Goal: Task Accomplishment & Management: Manage account settings

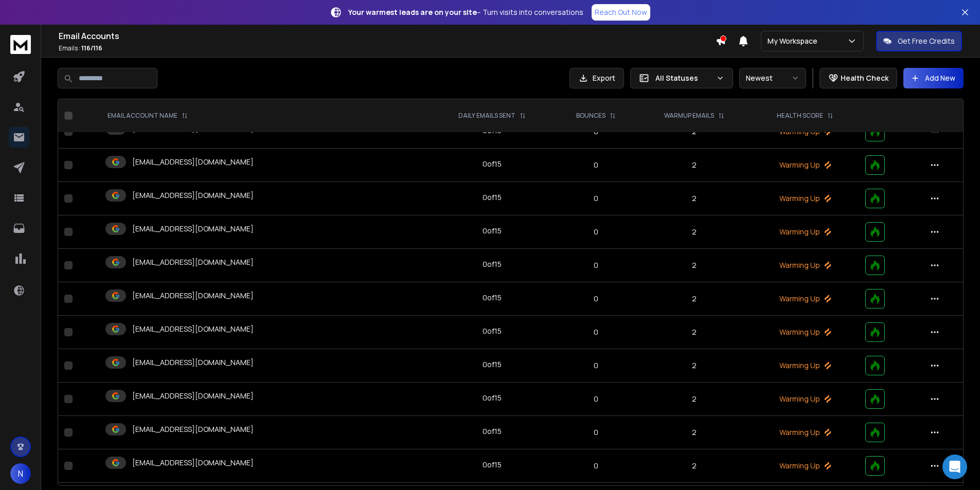
scroll to position [2144, 0]
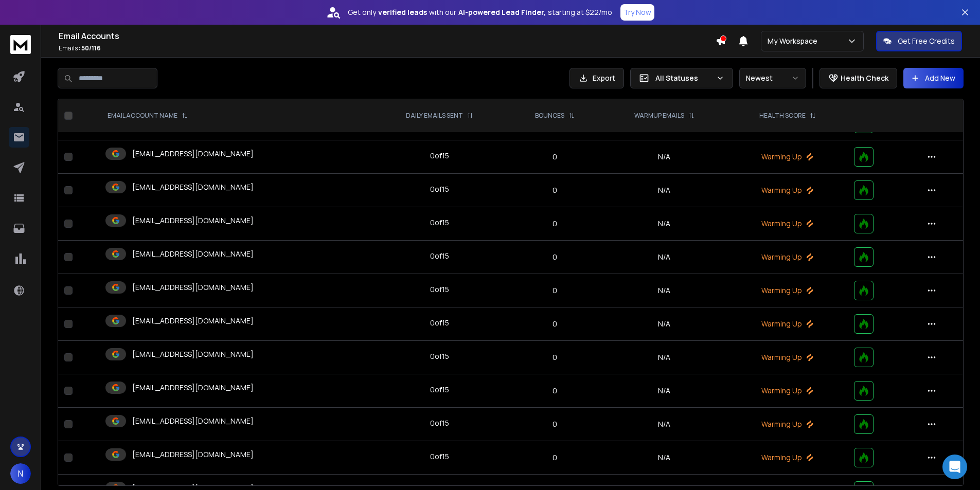
scroll to position [566, 0]
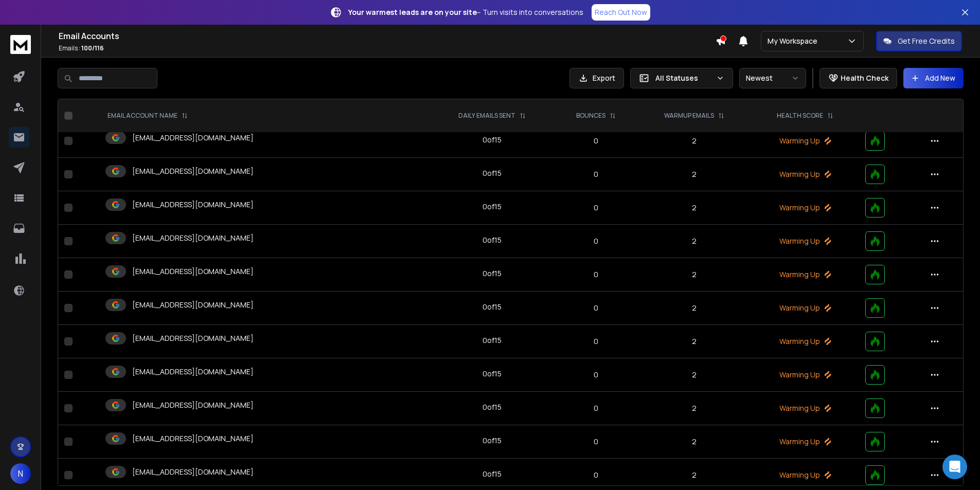
scroll to position [2217, 0]
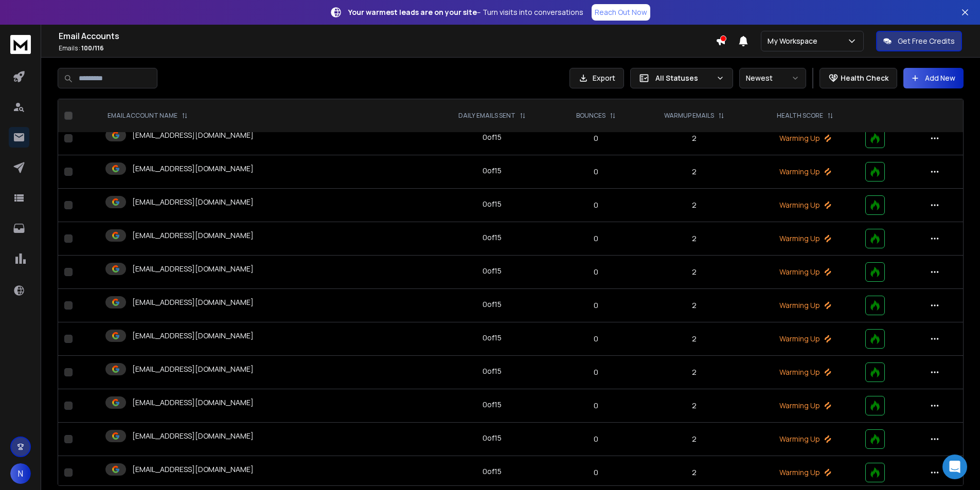
click at [596, 276] on p "0" at bounding box center [596, 272] width 71 height 10
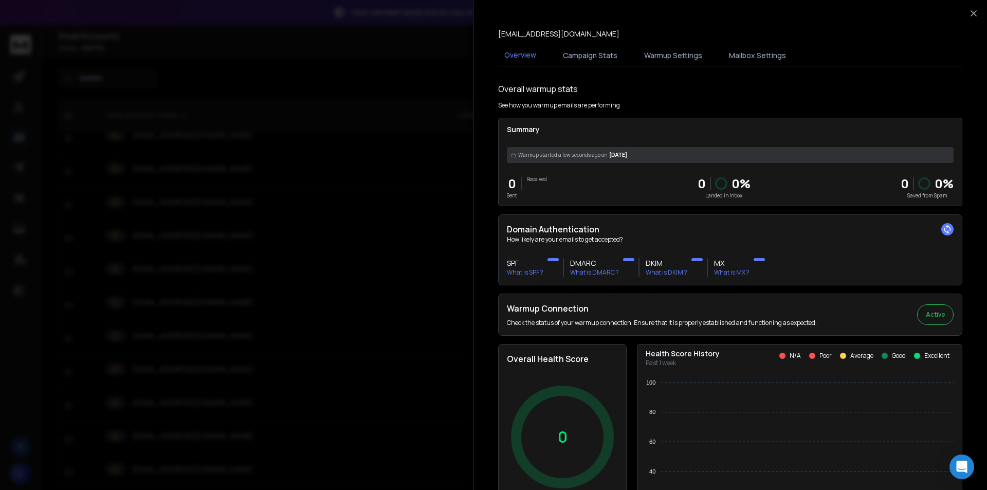
click at [383, 263] on div at bounding box center [493, 245] width 987 height 490
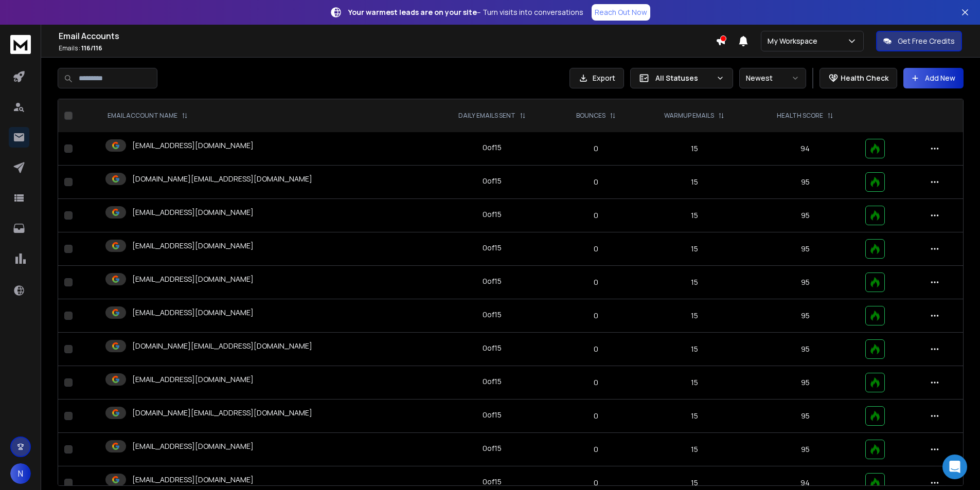
scroll to position [3533, 0]
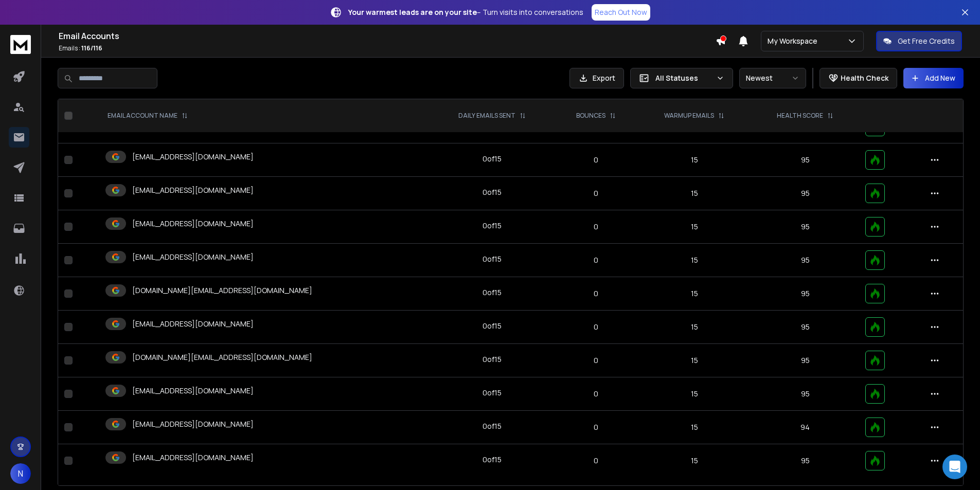
click at [430, 336] on td "0 of 15" at bounding box center [492, 324] width 124 height 27
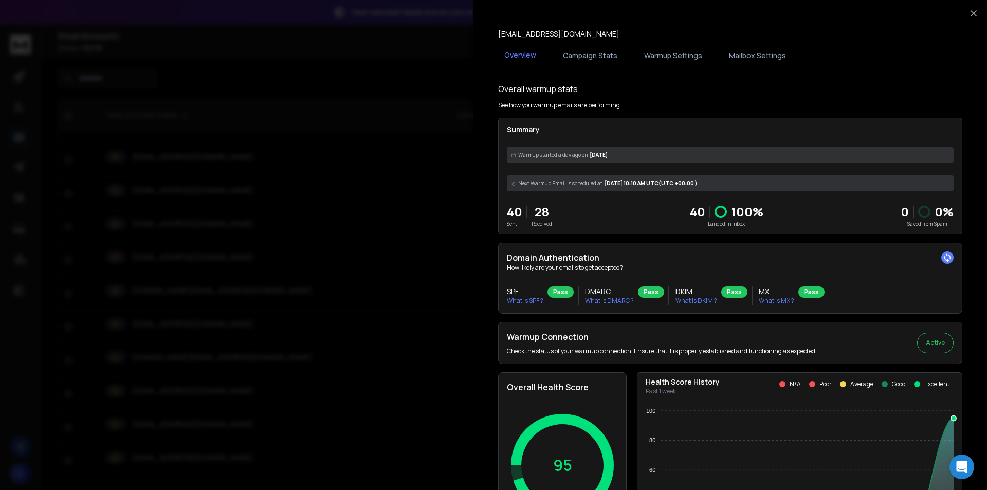
click at [407, 326] on div at bounding box center [493, 245] width 987 height 490
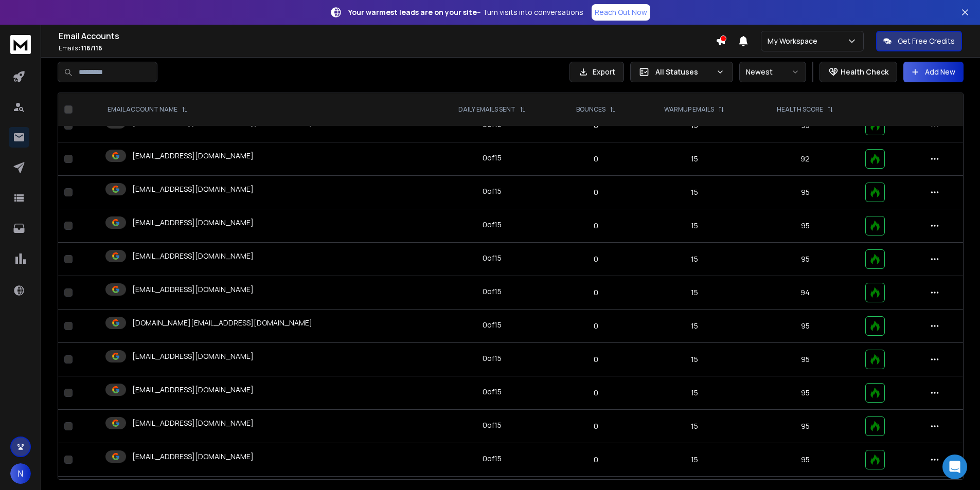
scroll to position [3070, 0]
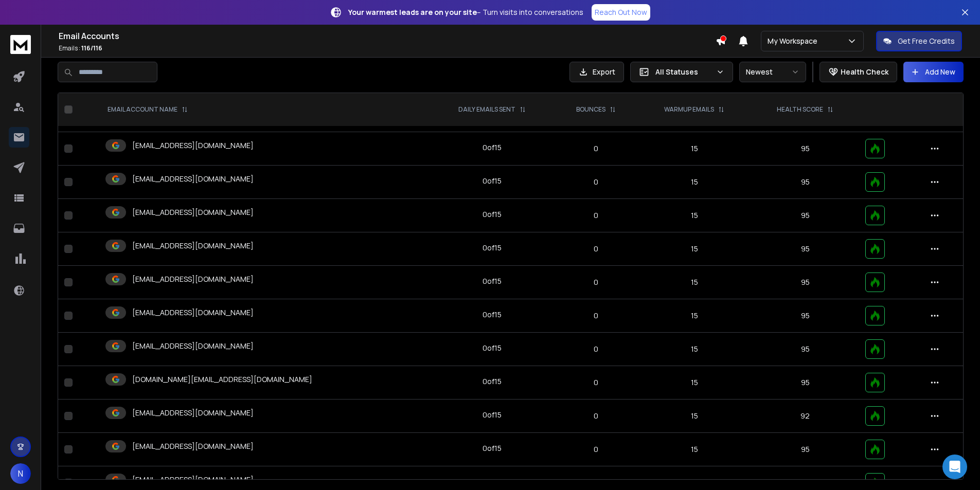
click at [498, 231] on tr "hiring@marketingcareershub.com 0 of 15 0 15 95" at bounding box center [510, 215] width 905 height 33
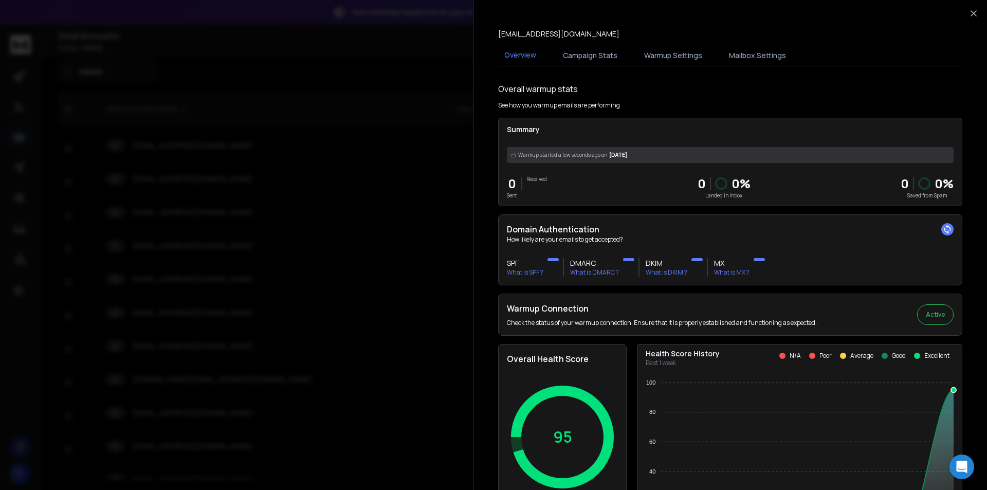
click at [420, 202] on div at bounding box center [493, 245] width 987 height 490
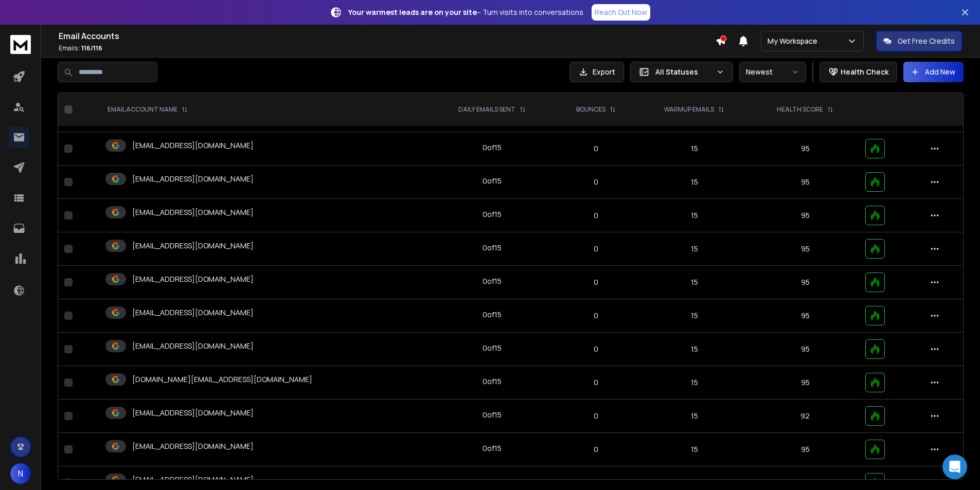
click at [430, 168] on td "0 of 15" at bounding box center [492, 179] width 124 height 27
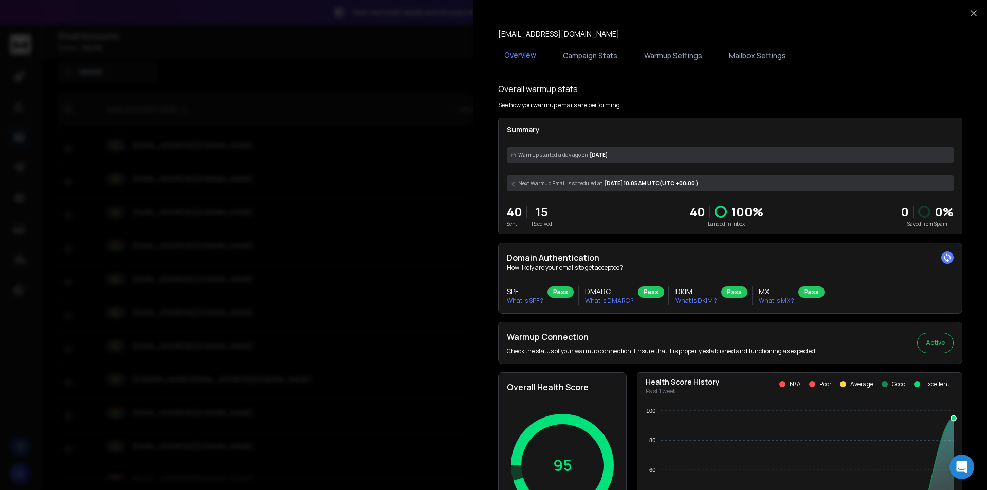
click at [380, 159] on div at bounding box center [493, 245] width 987 height 490
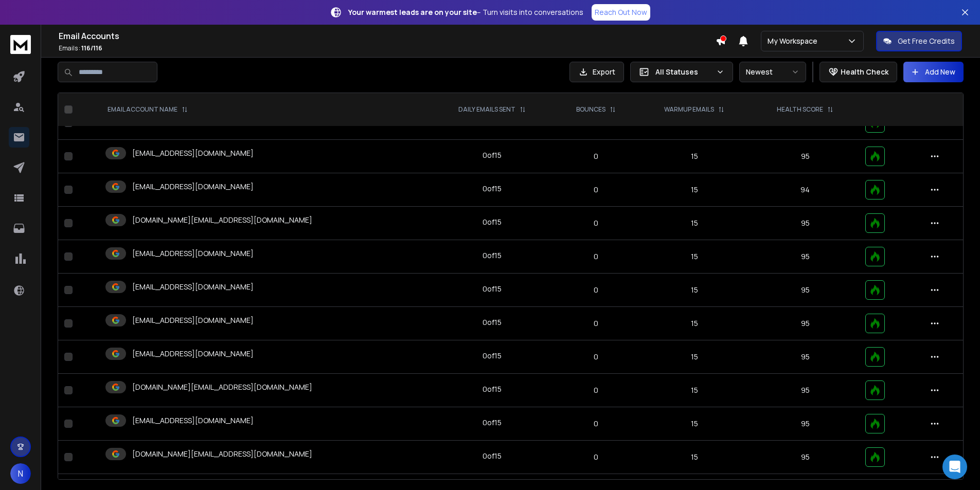
scroll to position [3533, 0]
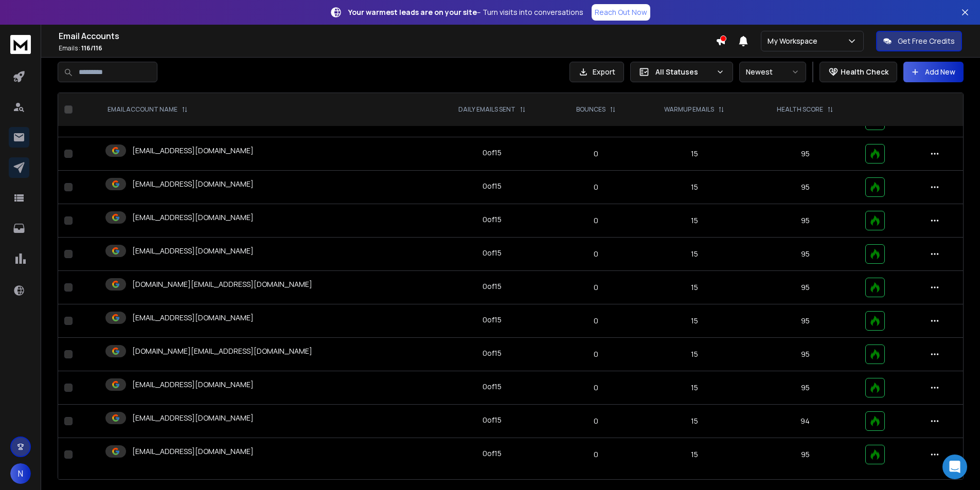
click at [24, 165] on icon at bounding box center [19, 167] width 12 height 12
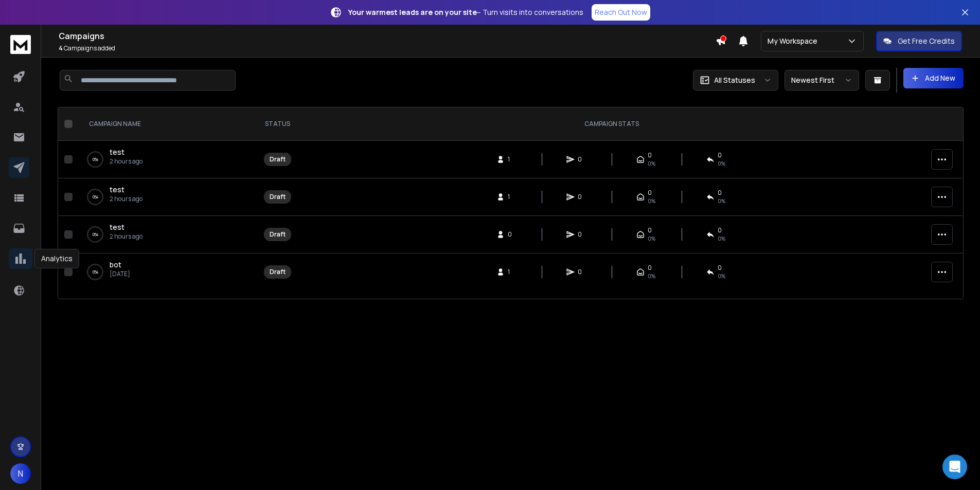
click at [17, 267] on link at bounding box center [21, 259] width 24 height 24
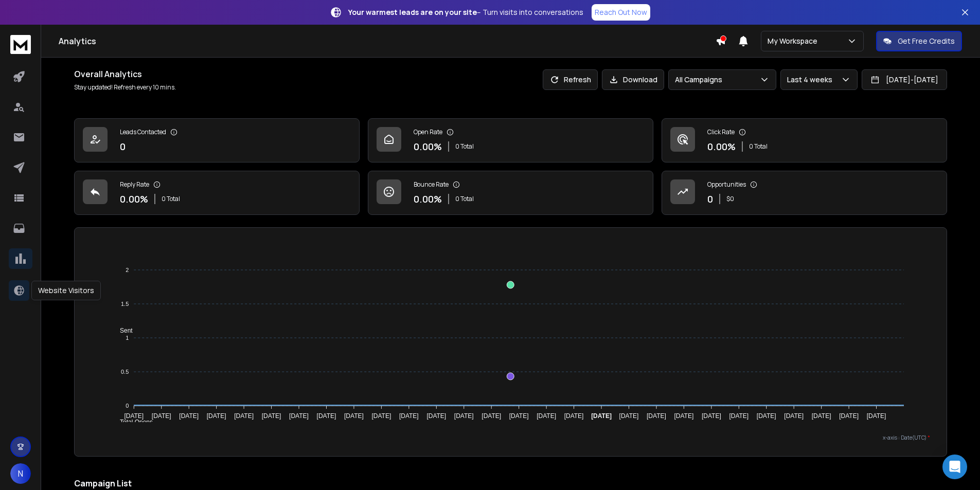
click at [22, 292] on icon at bounding box center [19, 290] width 10 height 10
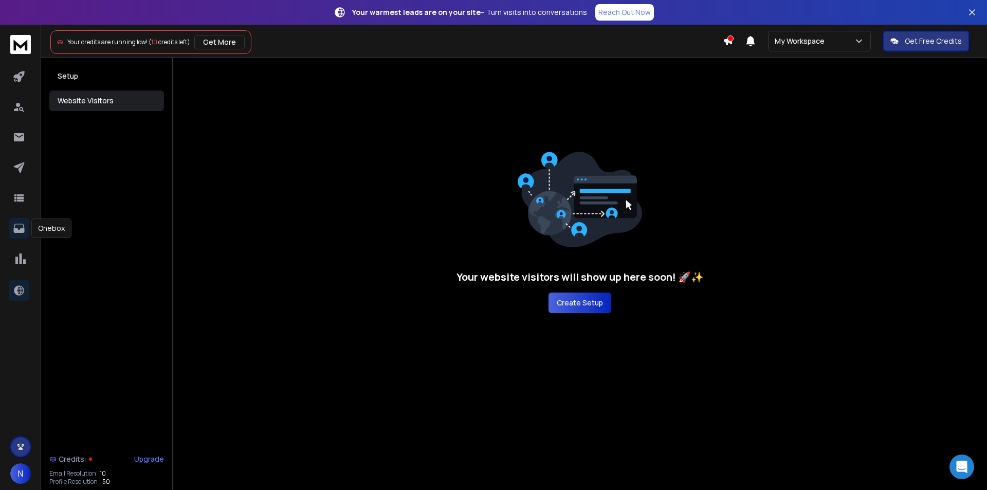
click at [25, 229] on icon at bounding box center [19, 228] width 12 height 12
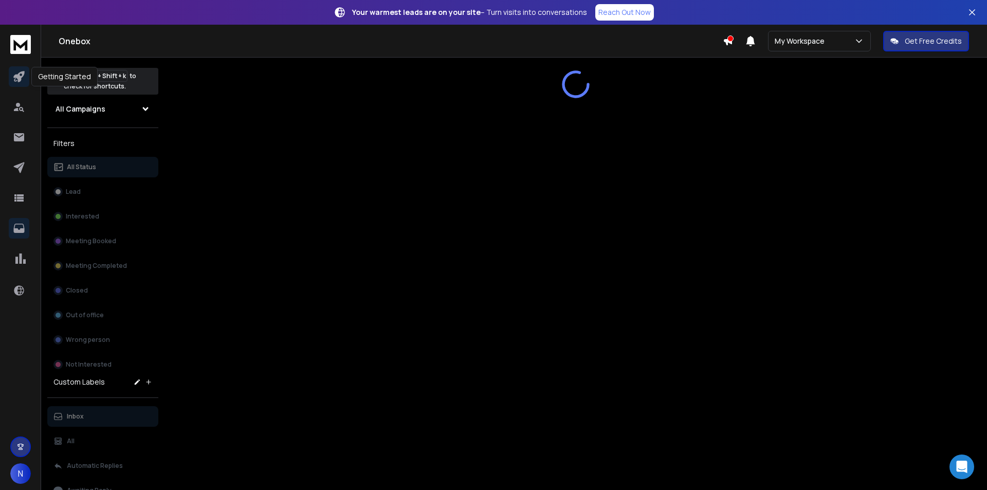
click at [20, 77] on icon at bounding box center [18, 76] width 11 height 11
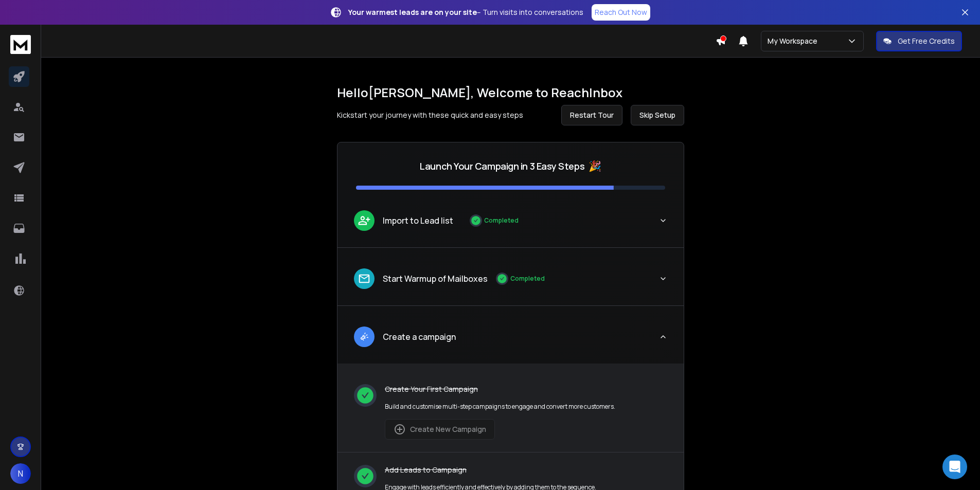
click at [244, 126] on div "Hello Nicolas , Welcome to ReachInbox Kickstart your journey with these quick a…" at bounding box center [511, 394] width 906 height 652
click at [26, 139] on link at bounding box center [19, 137] width 21 height 21
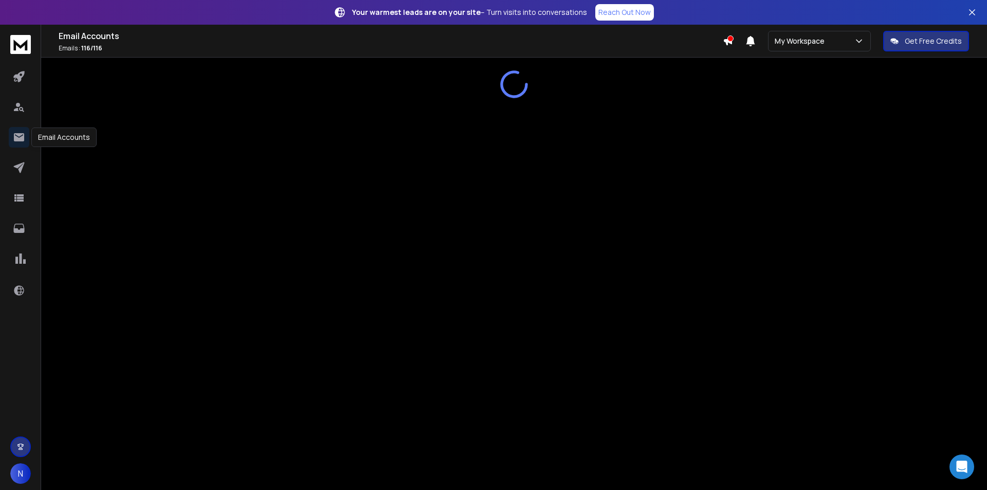
click at [18, 139] on icon at bounding box center [19, 137] width 10 height 8
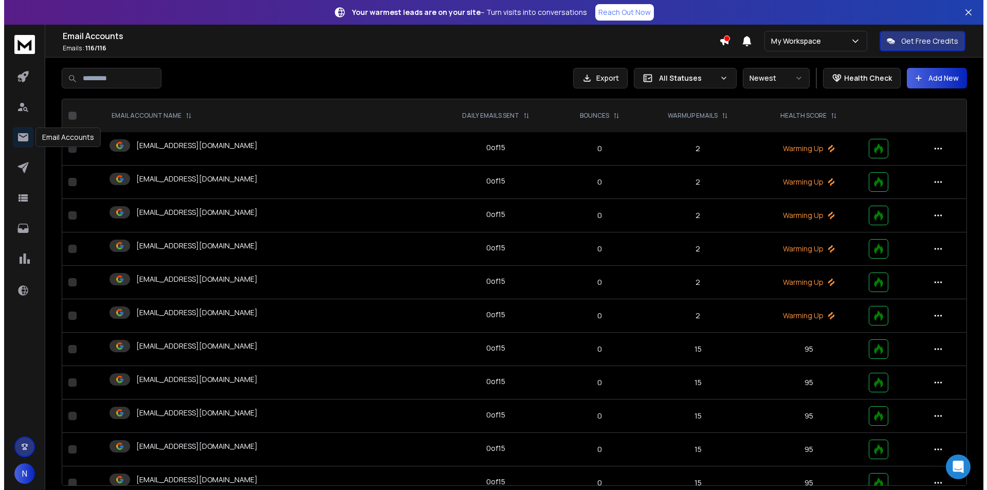
scroll to position [2963, 0]
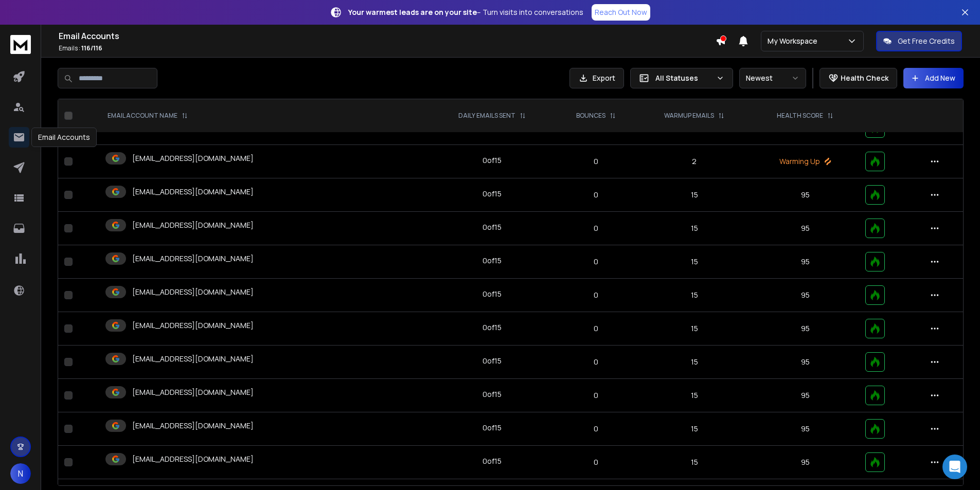
click at [488, 207] on tr "talent@joinadagency.com 0 of 15 0 15 95" at bounding box center [510, 194] width 905 height 33
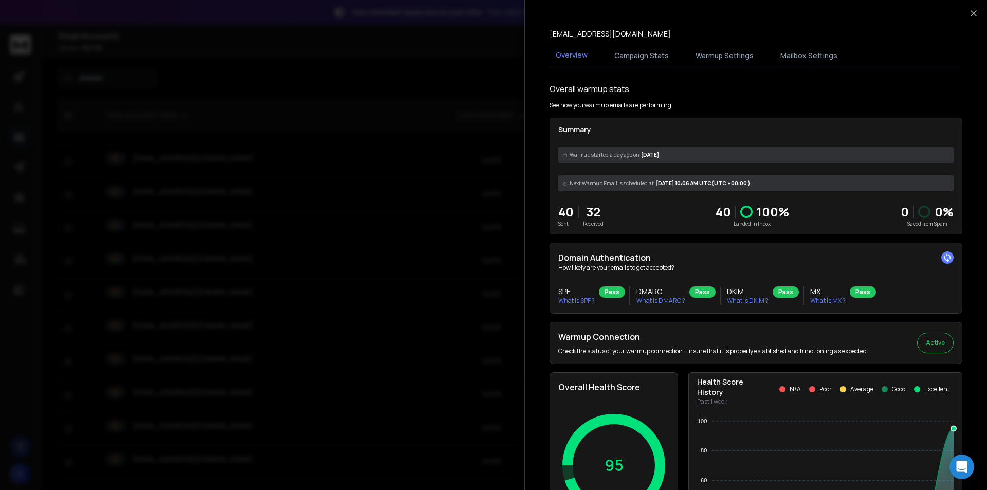
click at [724, 47] on button "Warmup Settings" at bounding box center [725, 55] width 70 height 23
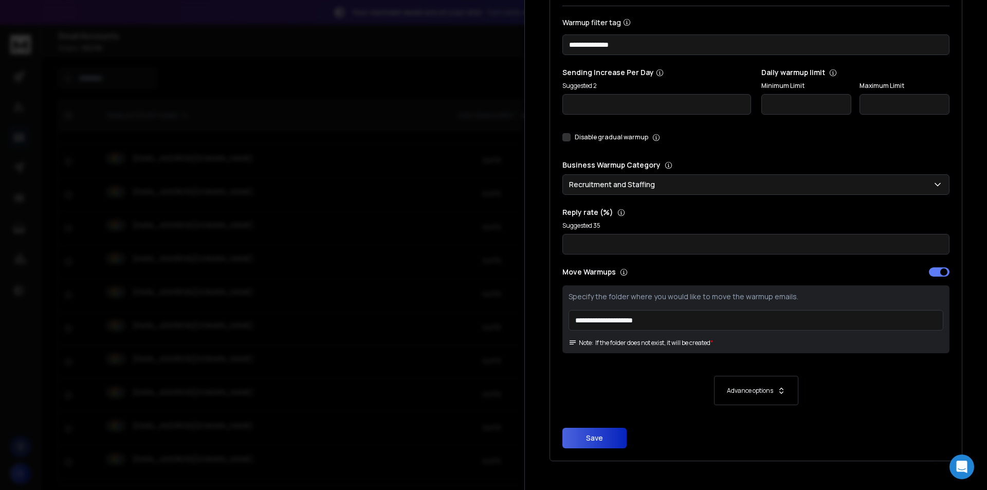
click at [457, 330] on div at bounding box center [493, 245] width 987 height 490
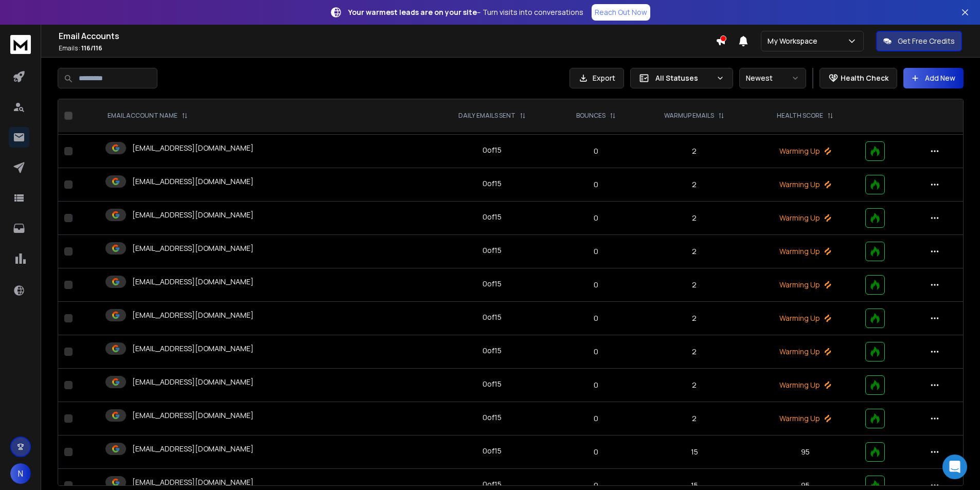
scroll to position [2912, 0]
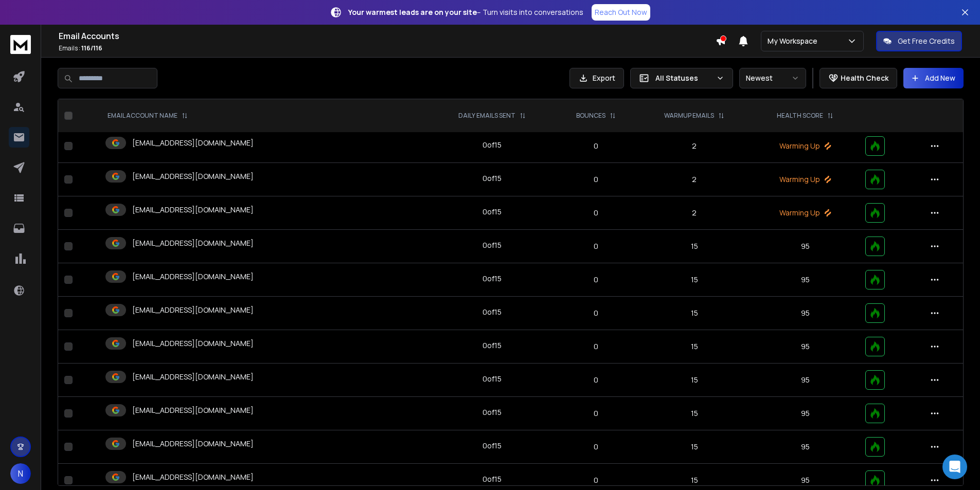
click at [512, 208] on td "0 of 15" at bounding box center [492, 209] width 124 height 27
